Goal: Navigation & Orientation: Find specific page/section

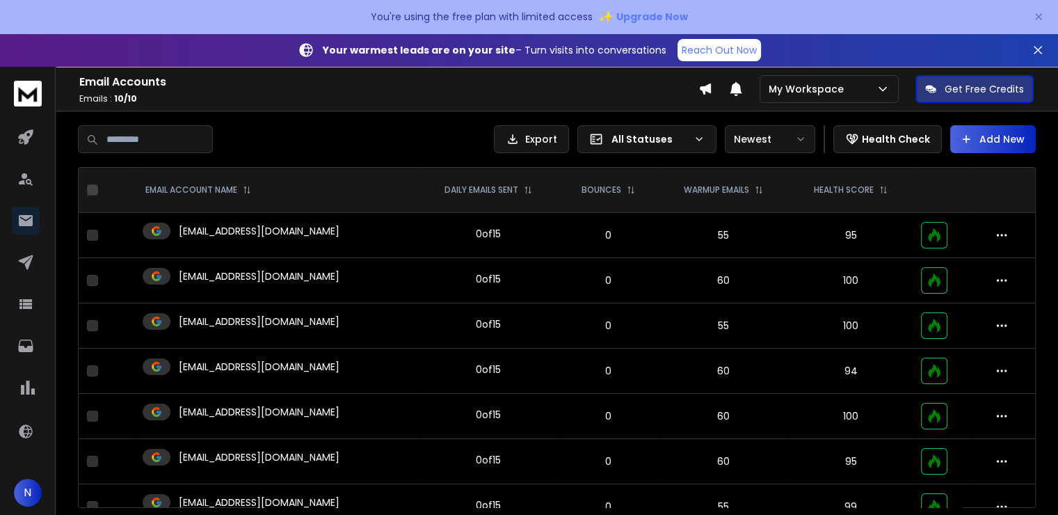
scroll to position [166, 0]
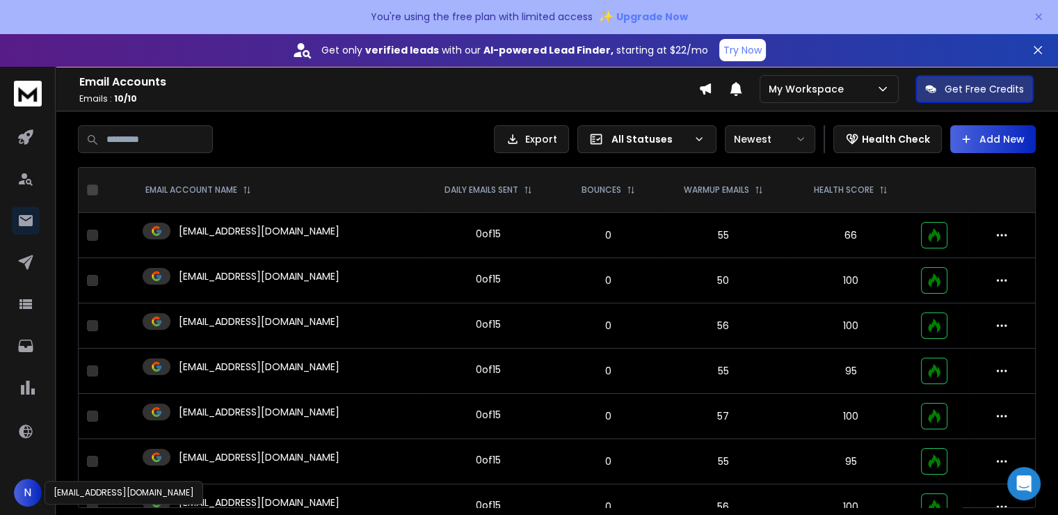
click at [25, 503] on span "N" at bounding box center [28, 493] width 28 height 28
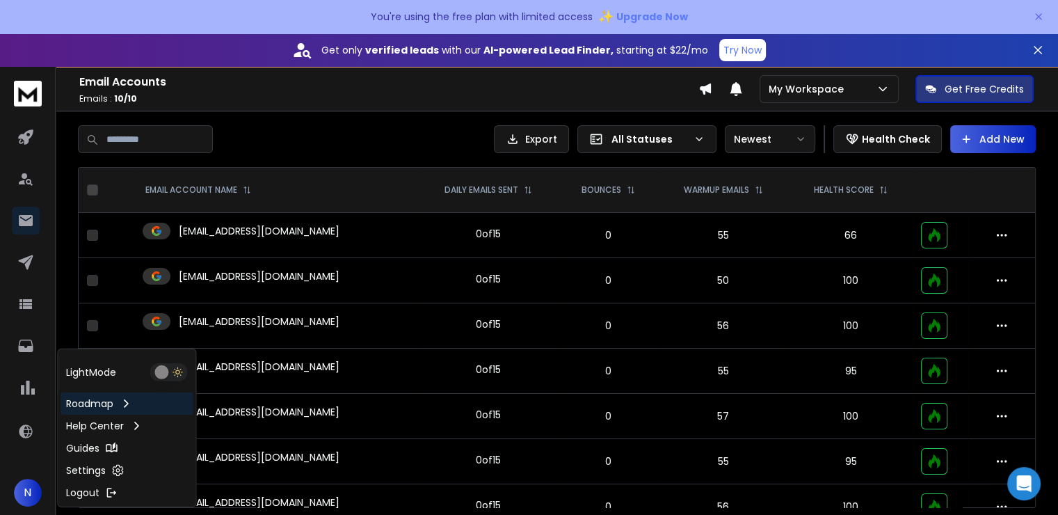
click at [165, 371] on button "button" at bounding box center [169, 372] width 38 height 18
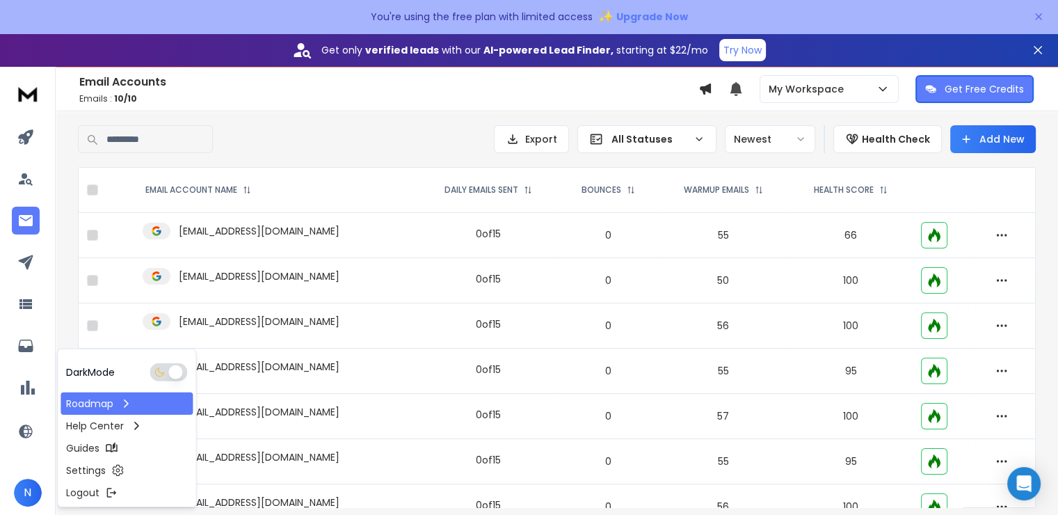
click at [38, 489] on span "N" at bounding box center [28, 493] width 28 height 28
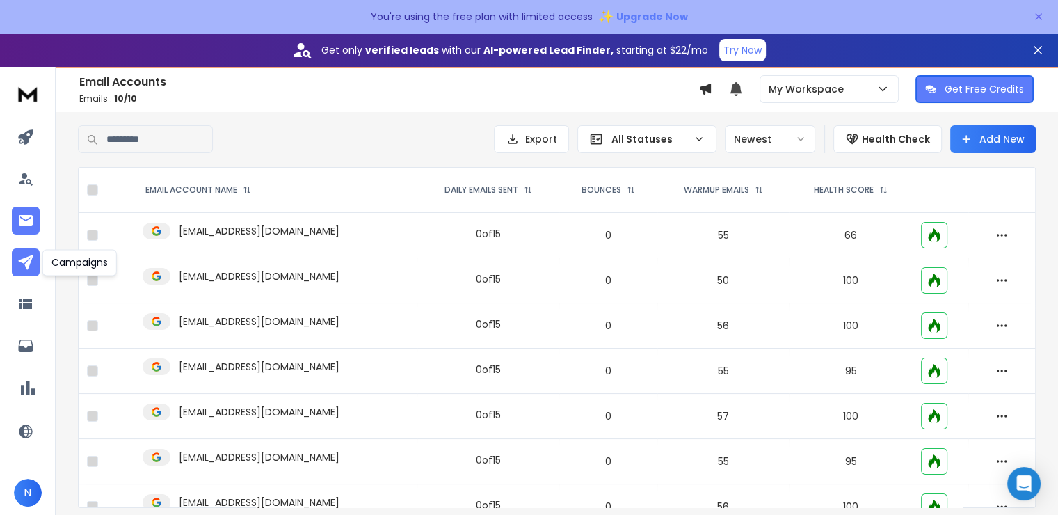
click at [22, 269] on icon at bounding box center [25, 262] width 17 height 17
